Goal: Task Accomplishment & Management: Use online tool/utility

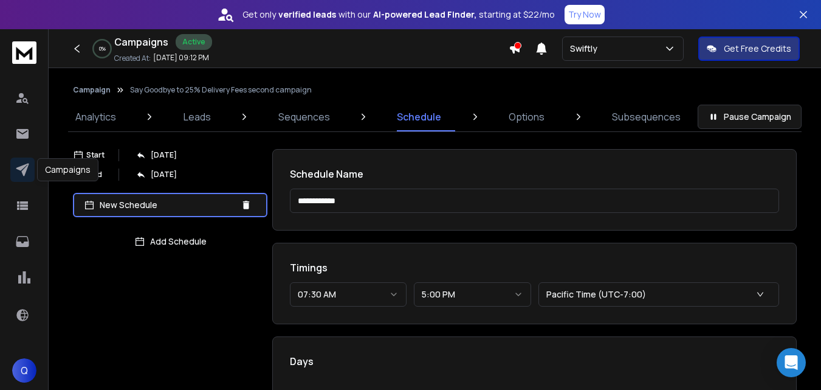
click at [21, 174] on icon at bounding box center [22, 169] width 15 height 15
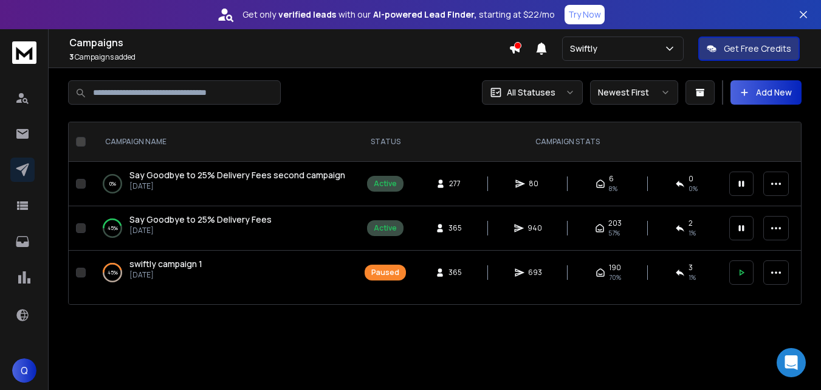
click at [359, 120] on div "Campaigns 3 Campaigns Added All Statuses Newest First Add New CAMPAIGN NAME STA…" at bounding box center [434, 275] width 733 height 390
click at [610, 185] on span "8 %" at bounding box center [613, 189] width 9 height 10
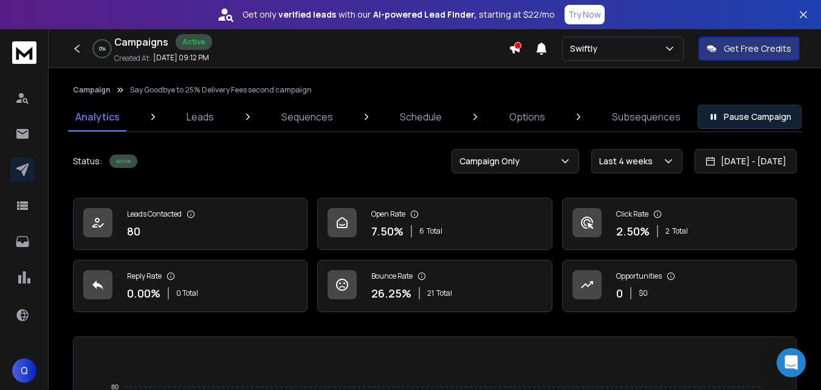
click at [718, 114] on icon at bounding box center [713, 116] width 11 height 11
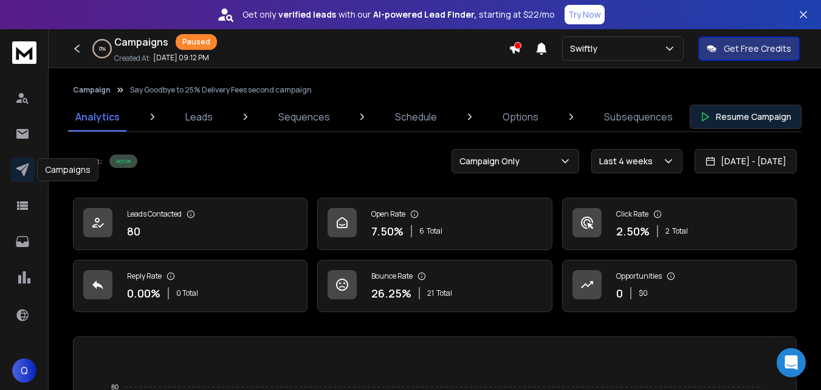
click at [16, 166] on icon at bounding box center [22, 169] width 15 height 15
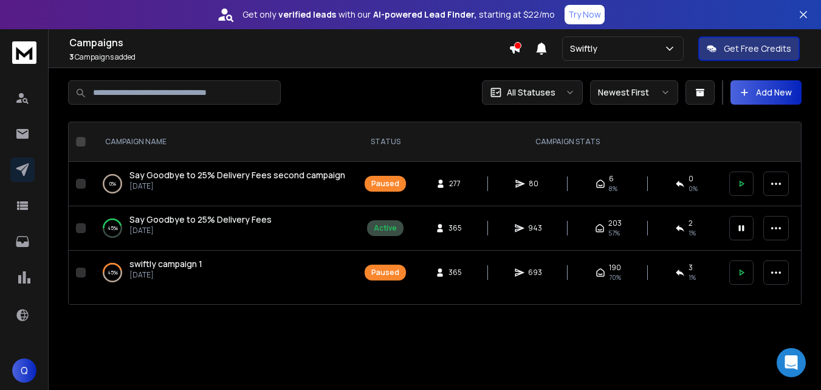
click at [497, 234] on div "365 943 203 57 % 2 1 %" at bounding box center [568, 227] width 294 height 19
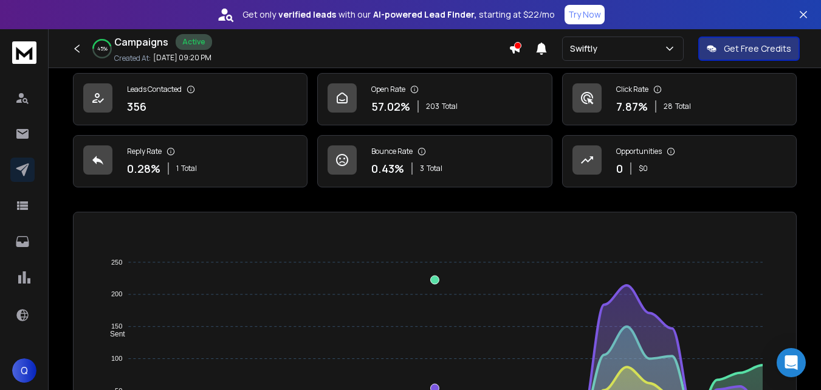
scroll to position [267, 0]
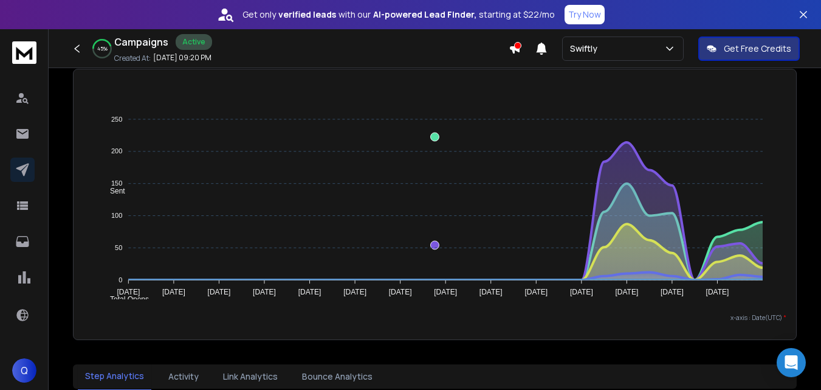
click at [548, 366] on div "Step Analytics Activity Link Analytics Bounce Analytics" at bounding box center [435, 376] width 724 height 24
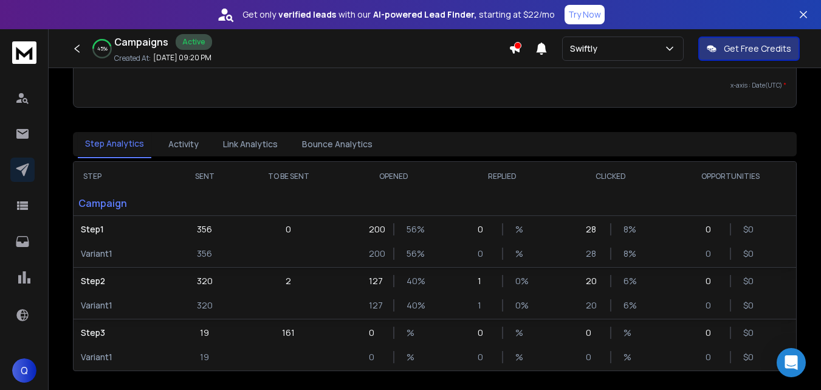
scroll to position [503, 0]
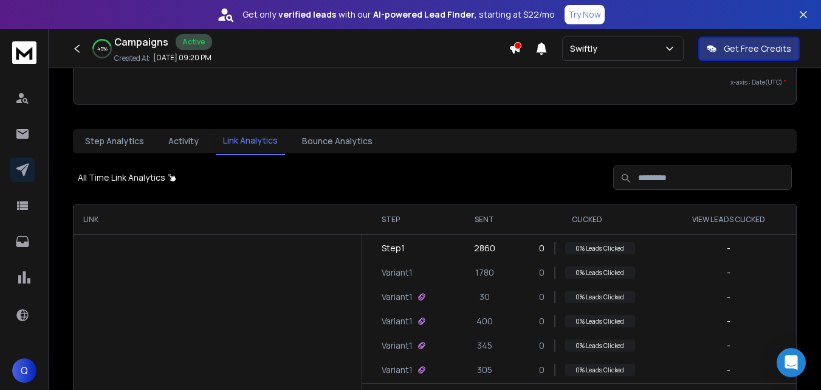
click at [263, 143] on button "Link Analytics" at bounding box center [250, 141] width 69 height 28
click at [334, 167] on div "All Time Link Analytics" at bounding box center [435, 177] width 724 height 24
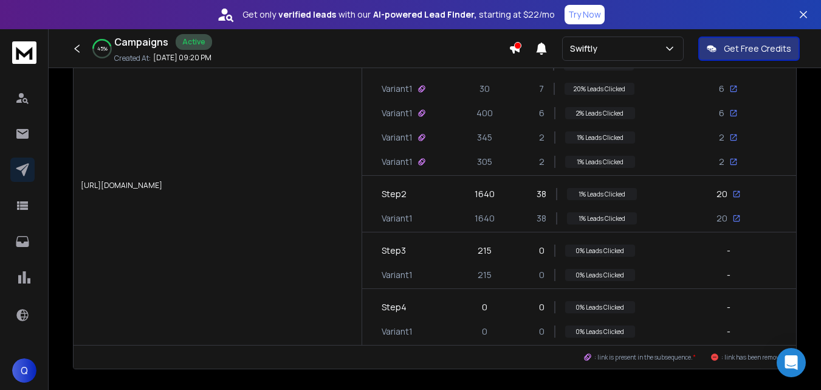
scroll to position [2197, 0]
drag, startPoint x: 291, startPoint y: 161, endPoint x: 16, endPoint y: 134, distance: 276.6
click at [16, 133] on icon at bounding box center [22, 134] width 12 height 10
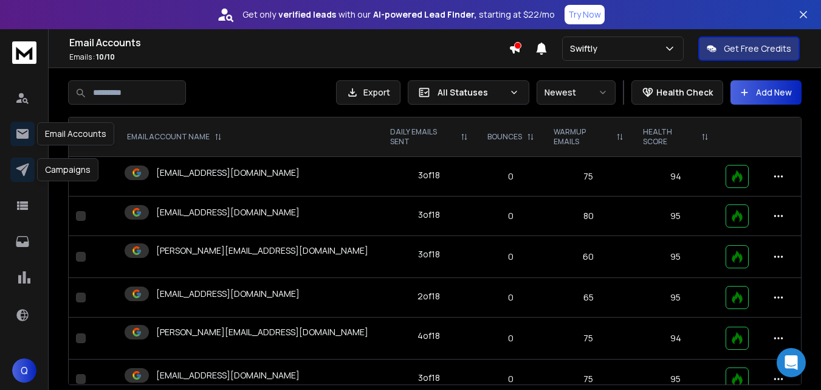
click at [14, 171] on link at bounding box center [22, 169] width 24 height 24
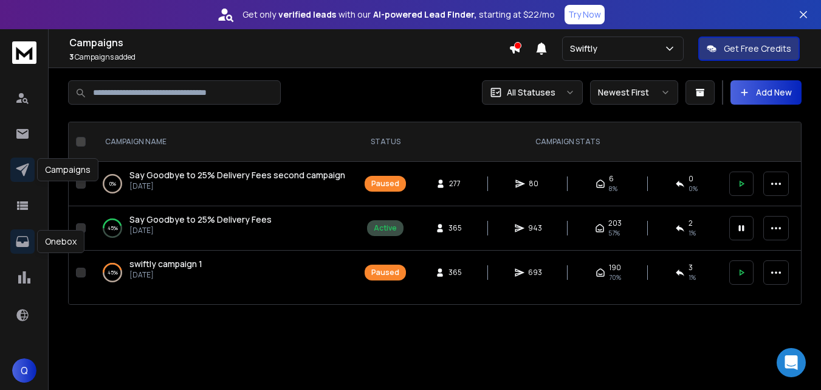
click at [17, 241] on icon at bounding box center [22, 241] width 13 height 11
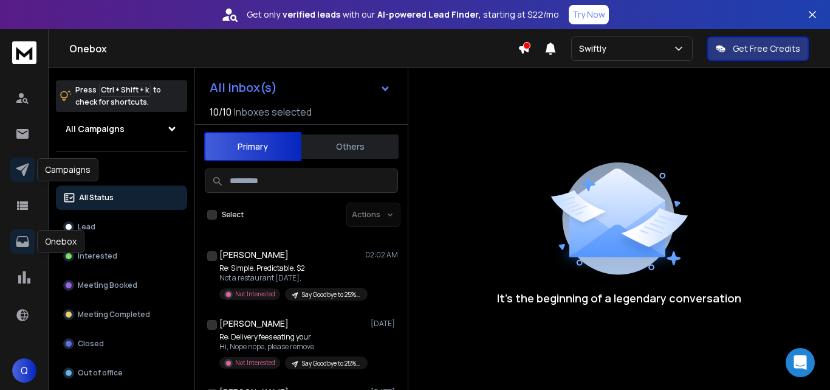
click at [24, 173] on icon at bounding box center [22, 169] width 13 height 13
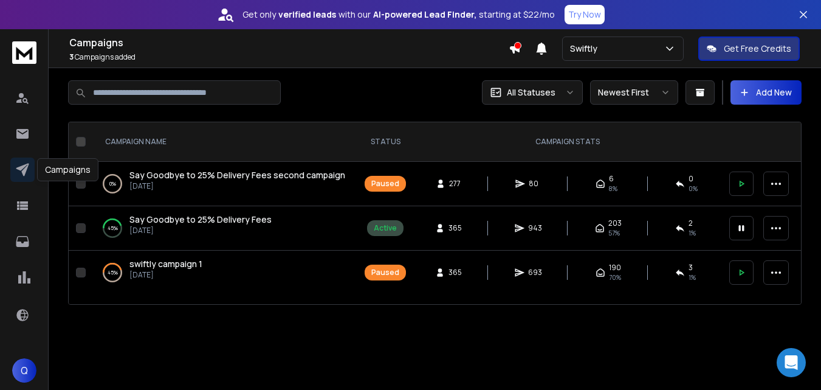
click at [416, 97] on div at bounding box center [251, 92] width 367 height 24
